Goal: Navigation & Orientation: Find specific page/section

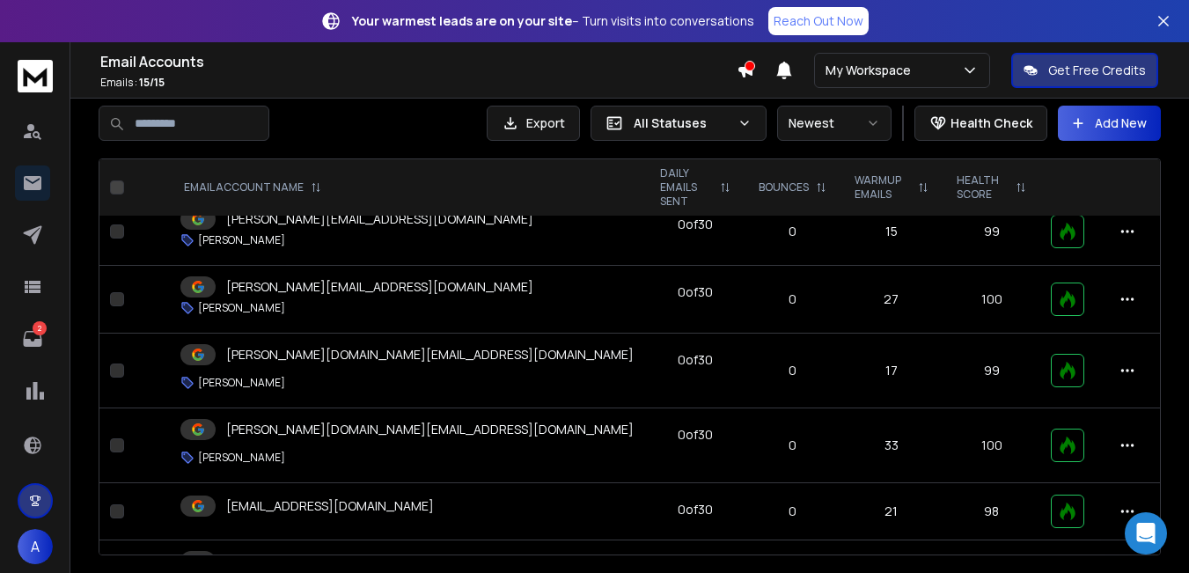
scroll to position [651, 0]
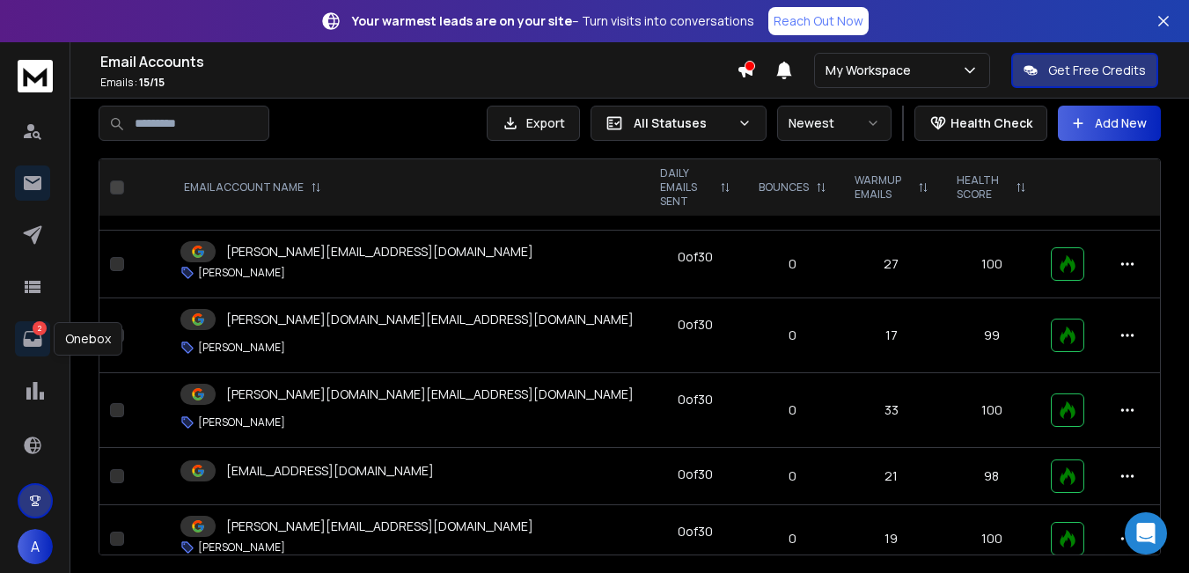
click at [26, 335] on icon at bounding box center [32, 338] width 21 height 21
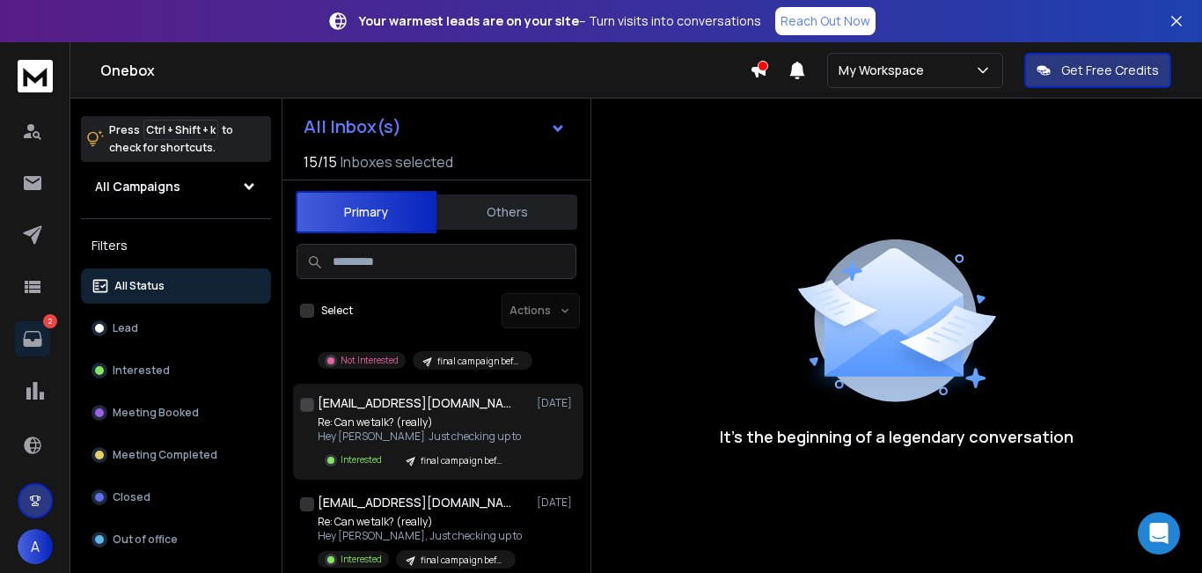
scroll to position [88, 0]
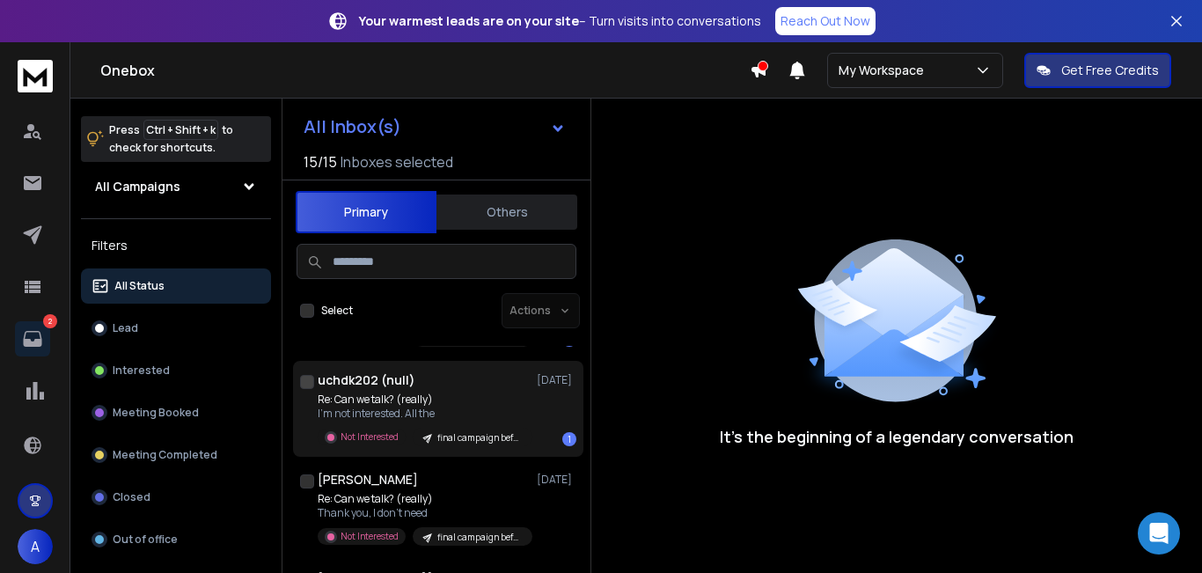
click at [513, 391] on div "uchdk202 (null) [DATE] Re: Can we talk? (really) I’m not interested. All the No…" at bounding box center [447, 408] width 259 height 75
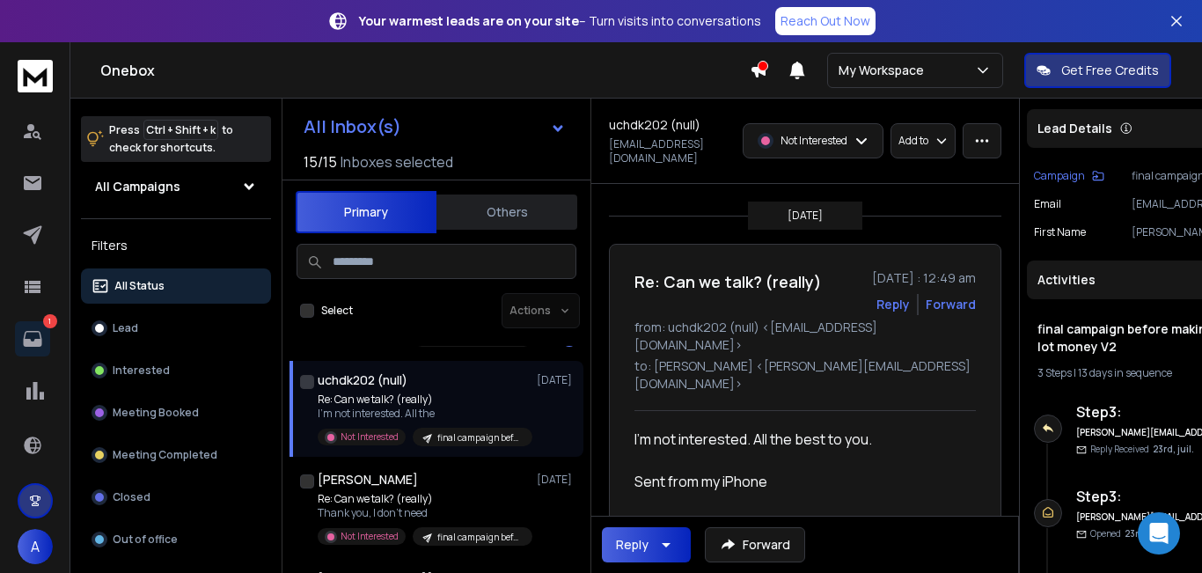
scroll to position [0, 0]
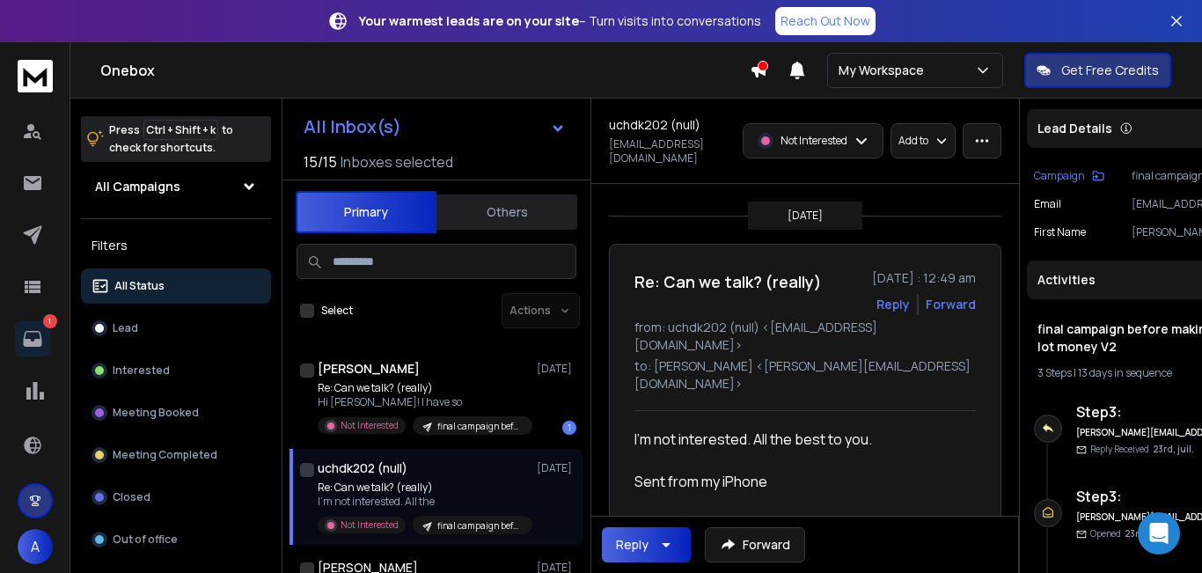
click at [513, 391] on p "Re: Can we talk? (really)" at bounding box center [423, 388] width 211 height 14
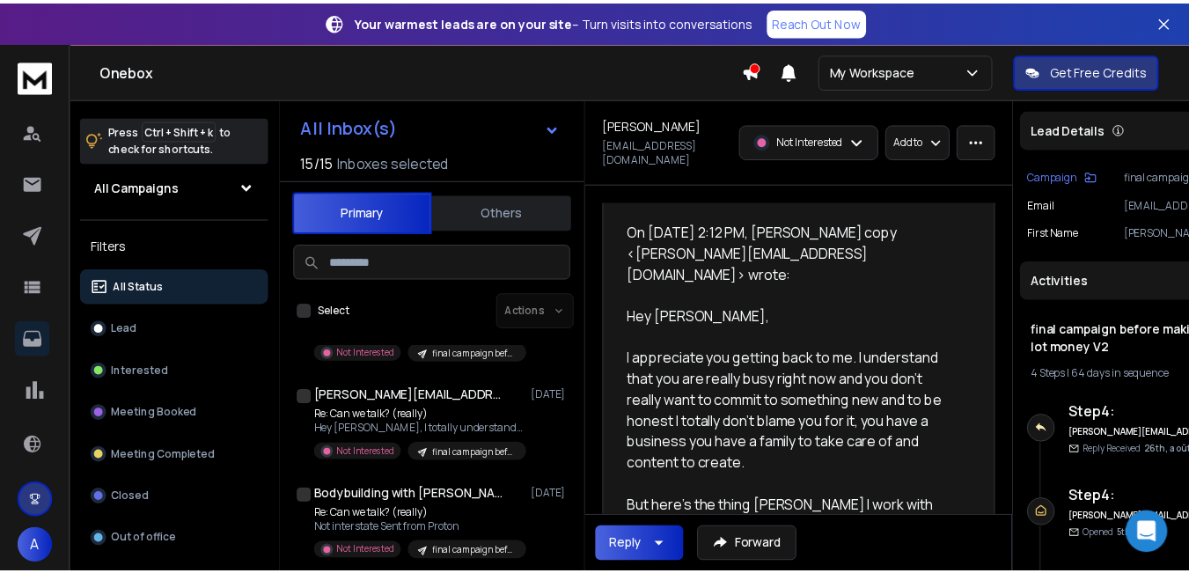
scroll to position [792, 0]
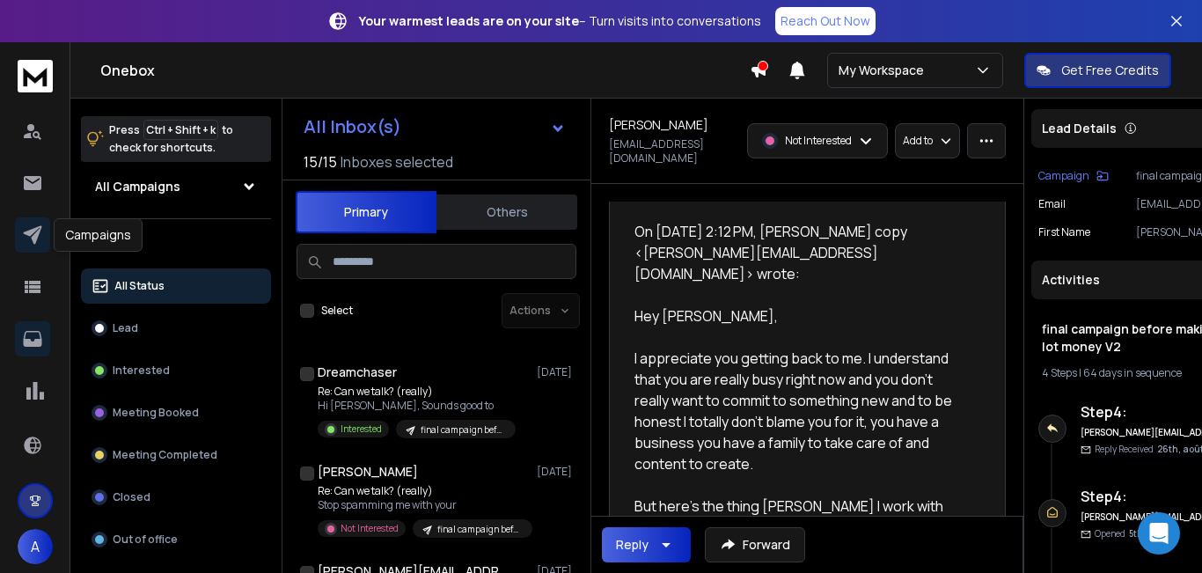
click at [38, 244] on icon at bounding box center [32, 234] width 21 height 21
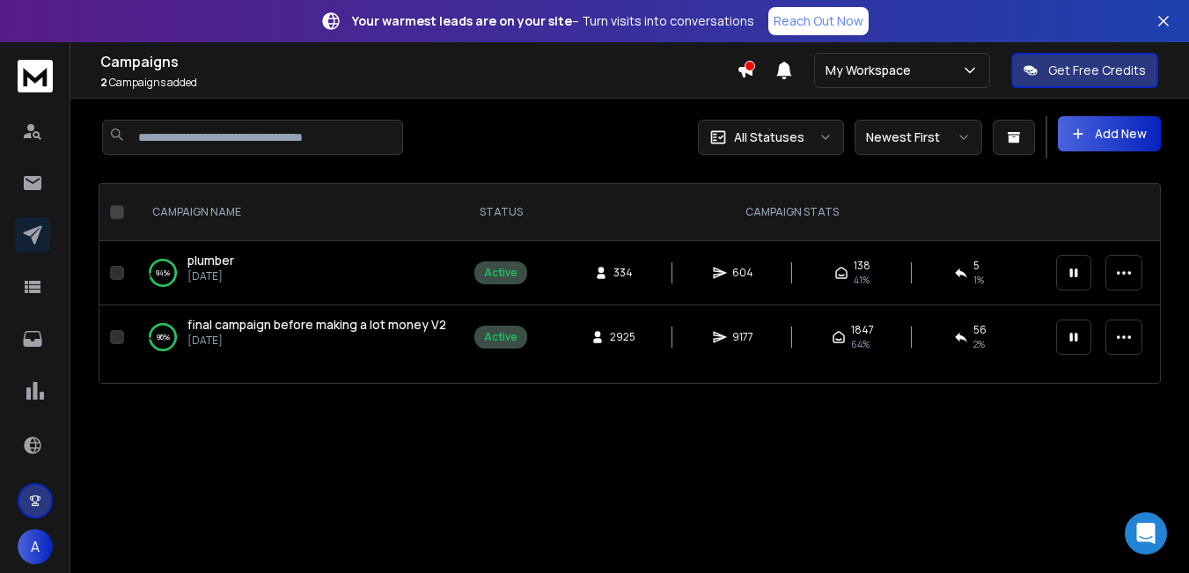
click at [234, 263] on h1 "plumber" at bounding box center [210, 261] width 47 height 18
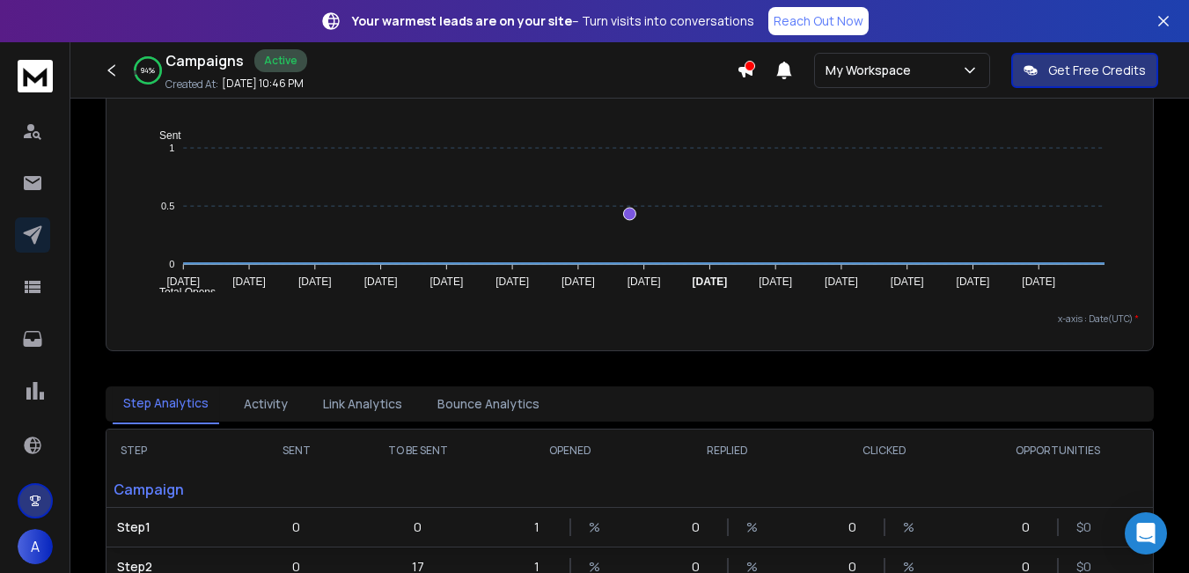
scroll to position [574, 0]
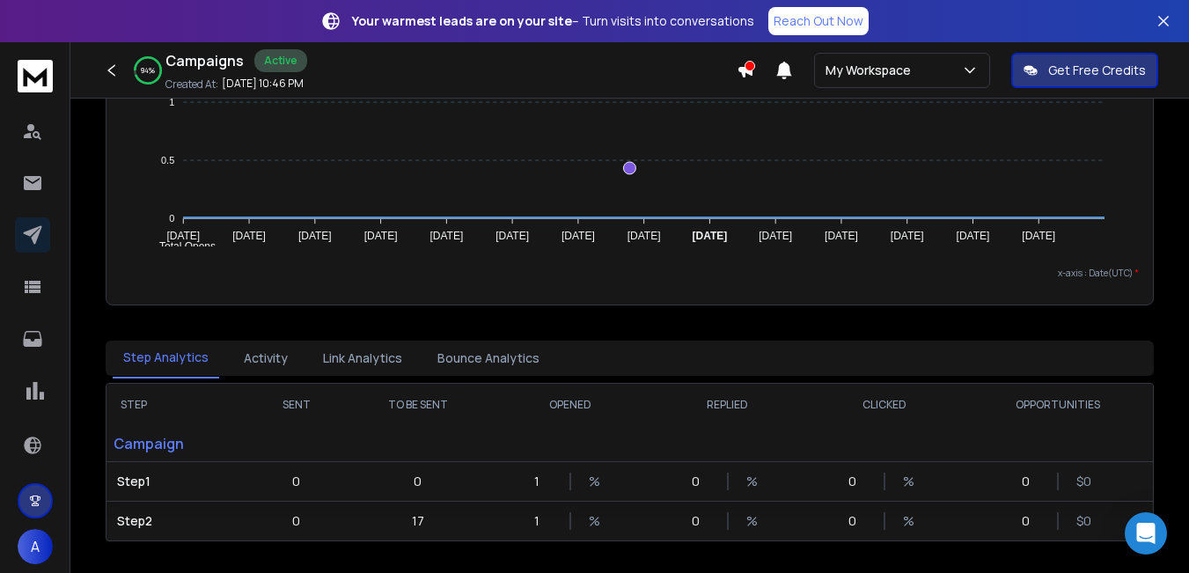
click at [255, 354] on button "Activity" at bounding box center [265, 358] width 65 height 39
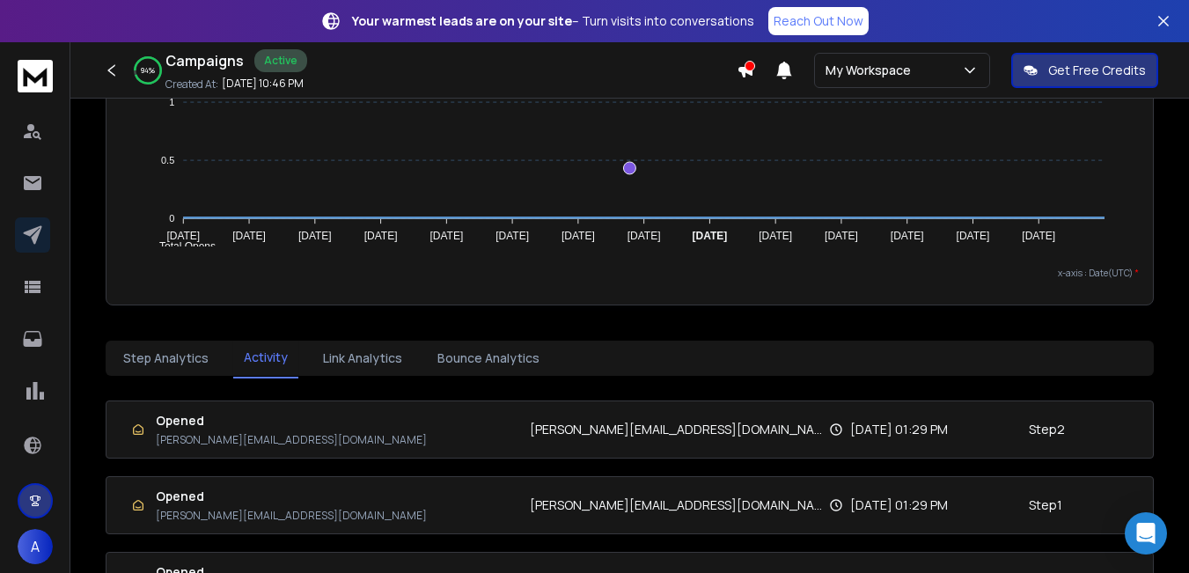
click at [394, 361] on button "Link Analytics" at bounding box center [362, 358] width 100 height 39
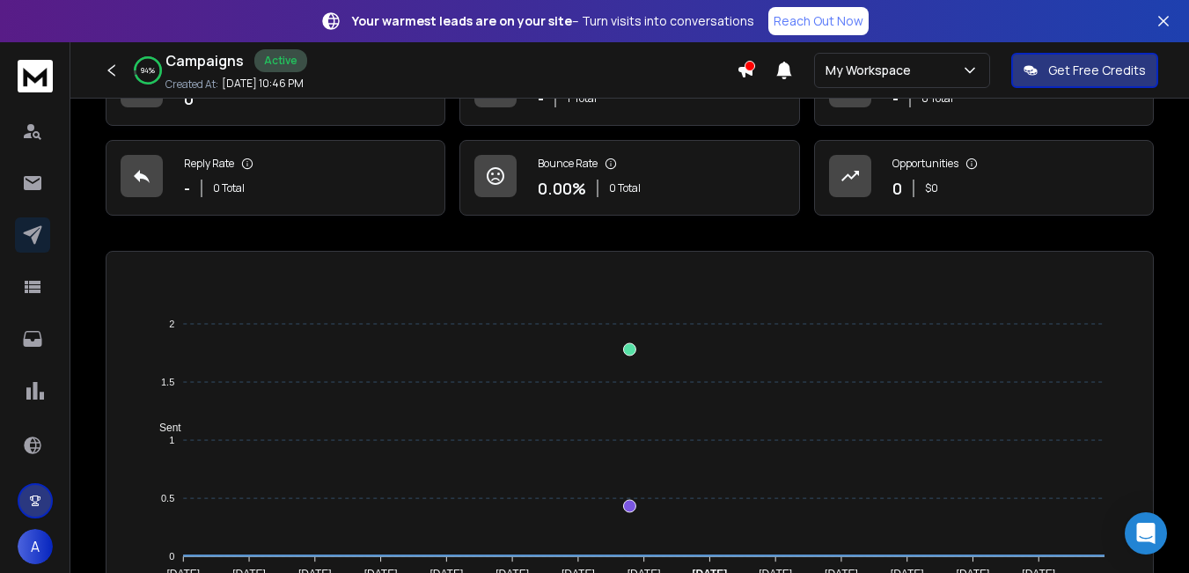
scroll to position [0, 0]
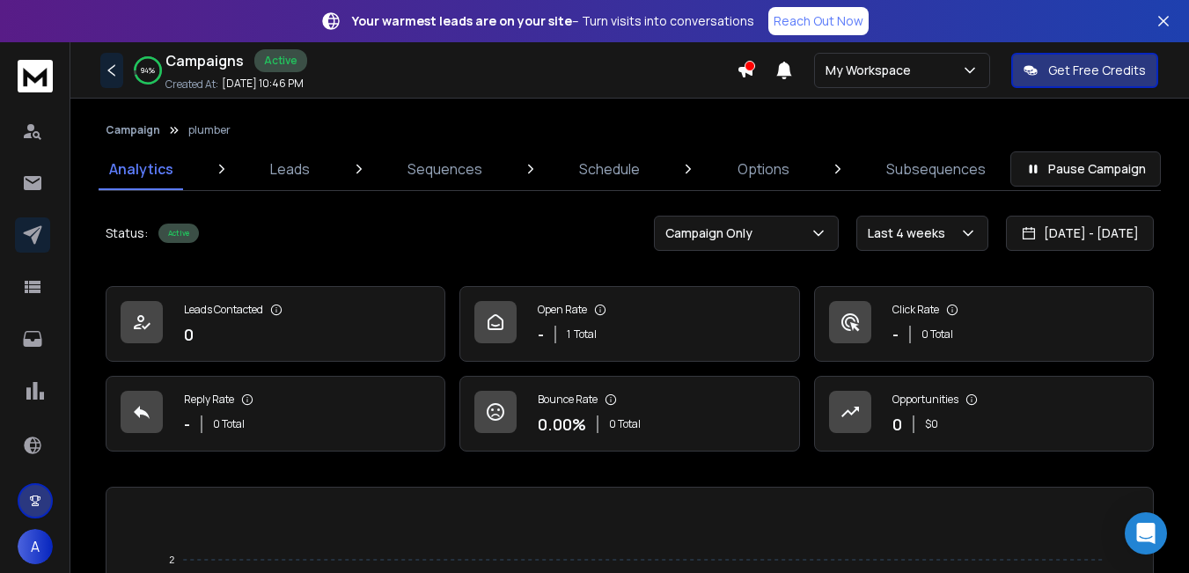
click at [108, 70] on icon at bounding box center [112, 70] width 16 height 16
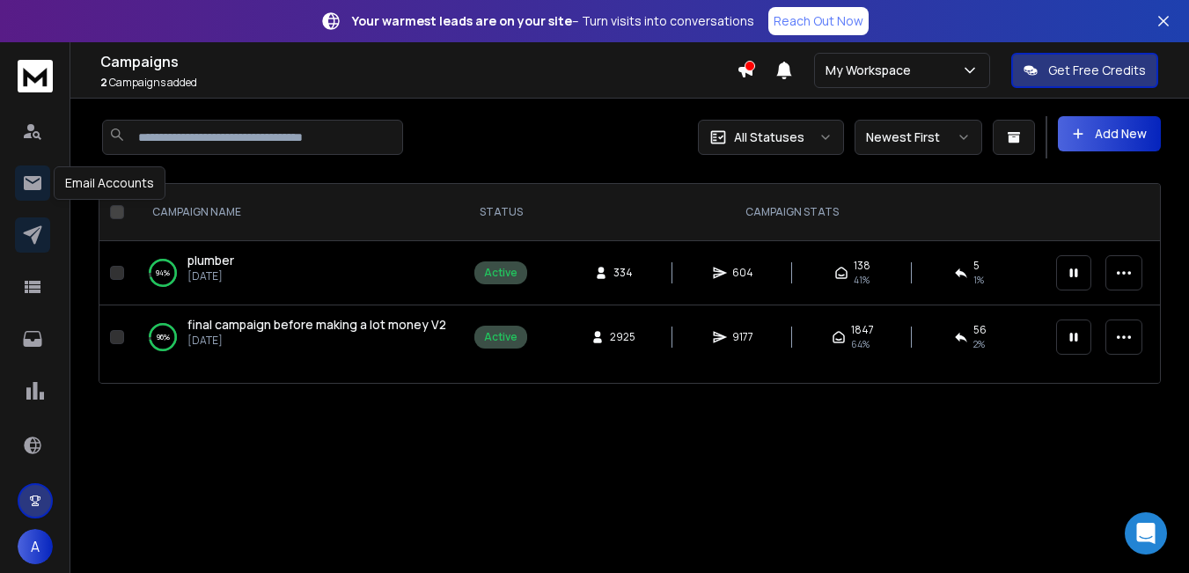
click at [21, 177] on link at bounding box center [32, 182] width 35 height 35
